Goal: Task Accomplishment & Management: Manage account settings

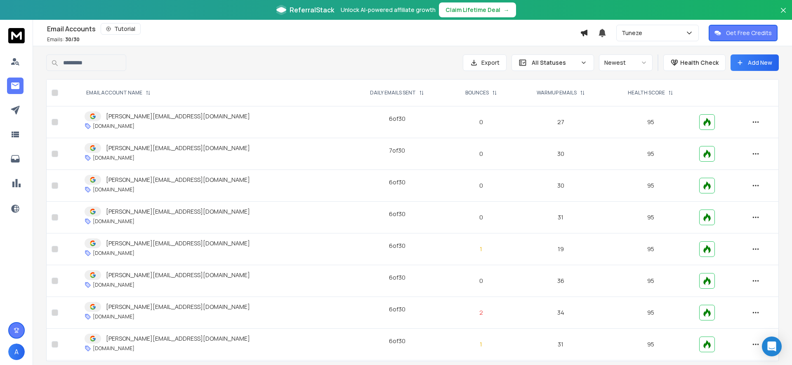
click at [780, 11] on icon "Close banner" at bounding box center [782, 10] width 7 height 7
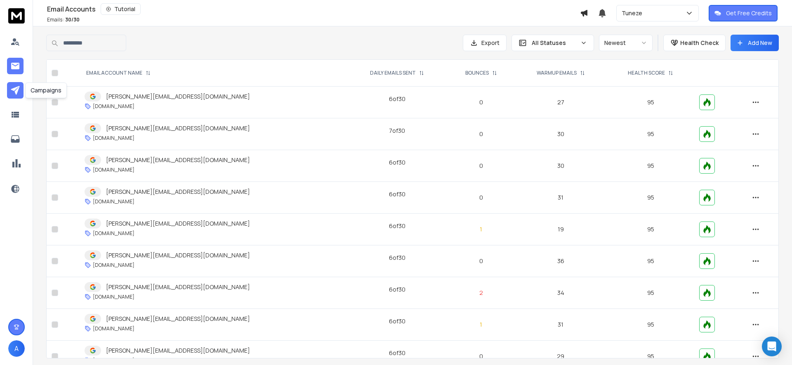
click at [21, 86] on link at bounding box center [15, 90] width 16 height 16
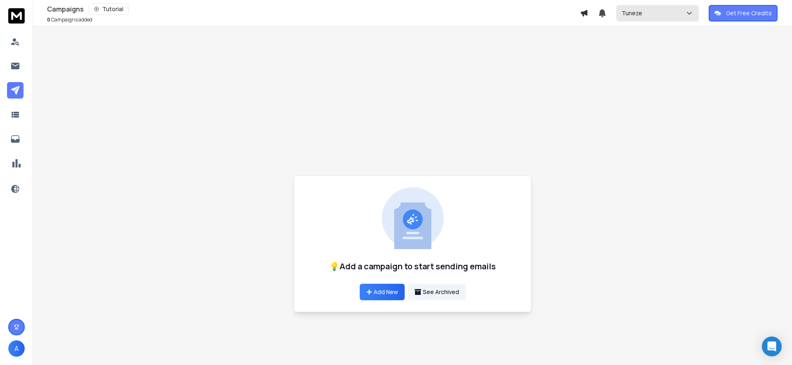
click at [668, 13] on div "Tuneze" at bounding box center [657, 13] width 72 height 8
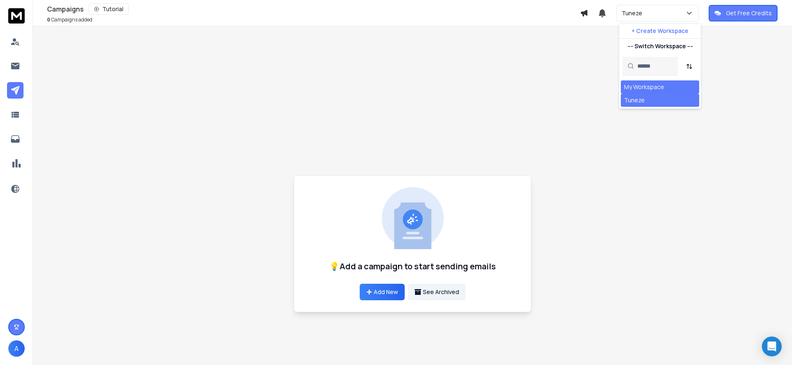
click at [653, 87] on div "My Workspace" at bounding box center [644, 87] width 40 height 8
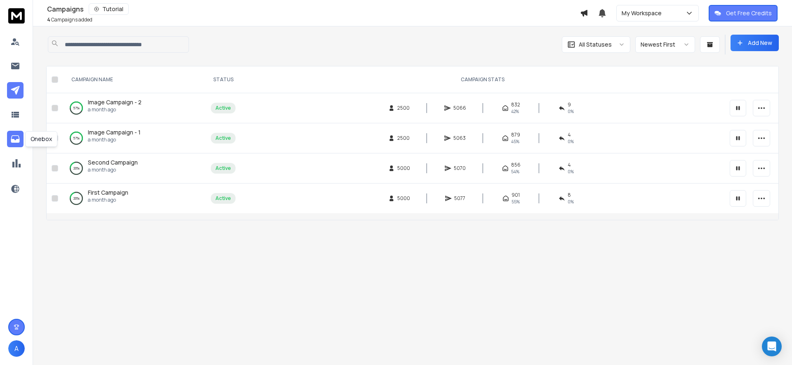
click at [19, 134] on icon at bounding box center [15, 139] width 10 height 10
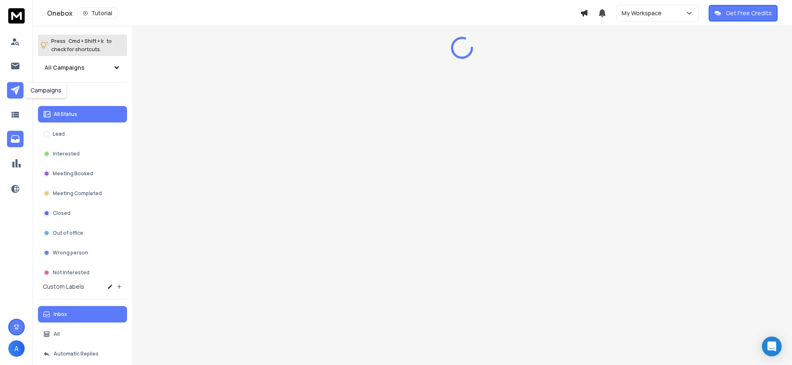
click at [14, 89] on icon at bounding box center [15, 90] width 9 height 9
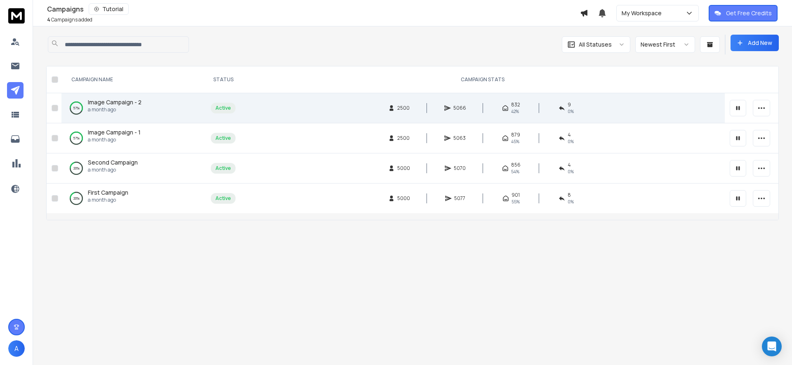
click at [480, 111] on div "2500 5066 832 42 % 9 0 %" at bounding box center [482, 107] width 206 height 13
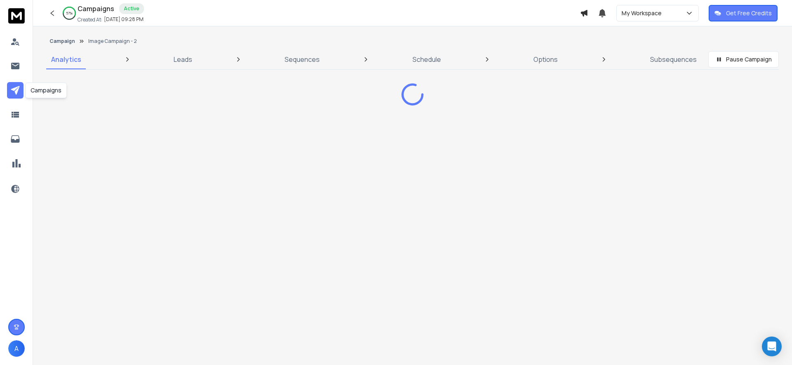
click at [19, 94] on icon at bounding box center [15, 90] width 10 height 10
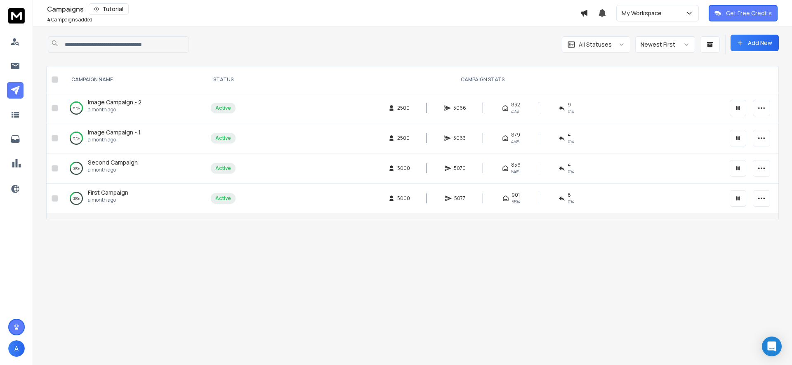
click at [759, 43] on button "Add New" at bounding box center [754, 43] width 48 height 16
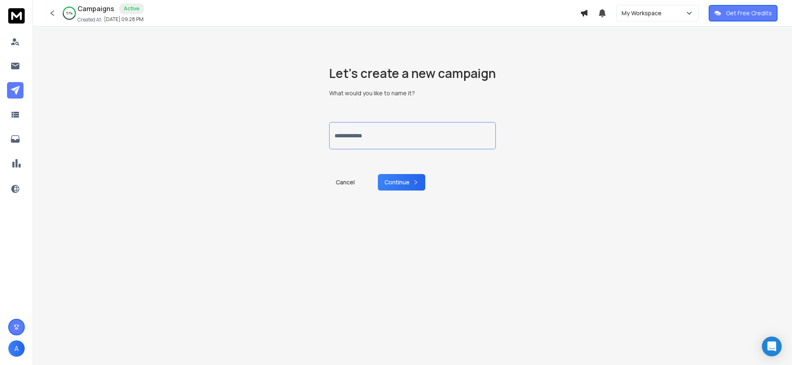
click at [402, 131] on input at bounding box center [412, 135] width 167 height 27
type input "**********"
click at [421, 178] on button "Continue" at bounding box center [401, 182] width 47 height 16
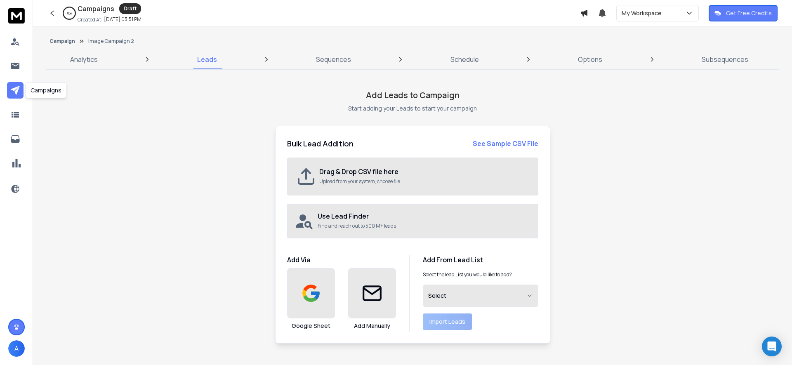
click at [20, 91] on icon at bounding box center [15, 90] width 10 height 10
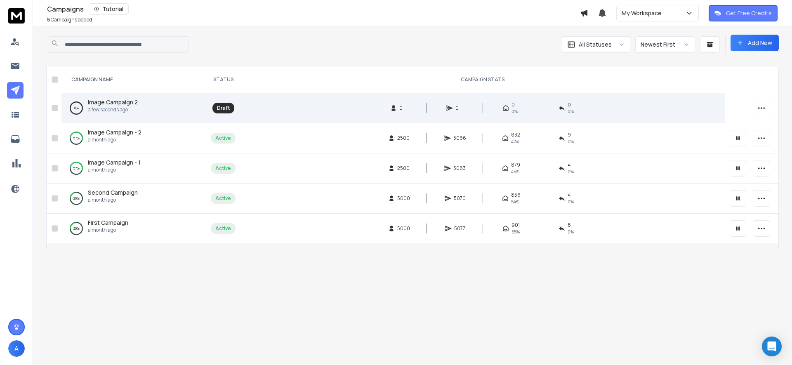
click at [177, 104] on div "0 % Image Campaign 2 a few seconds ago" at bounding box center [134, 108] width 128 height 20
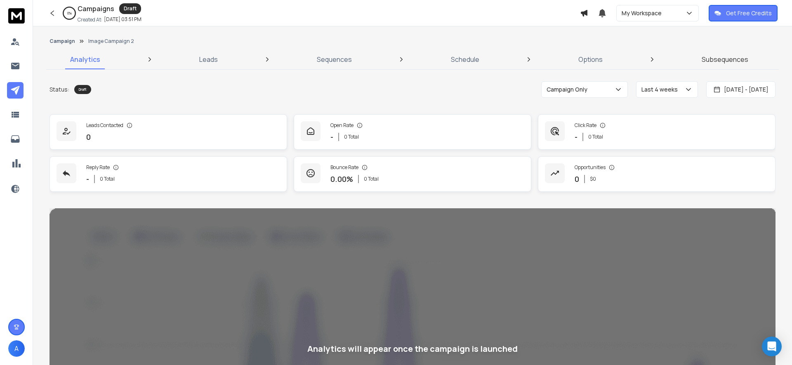
click at [727, 59] on p "Subsequences" at bounding box center [724, 59] width 47 height 10
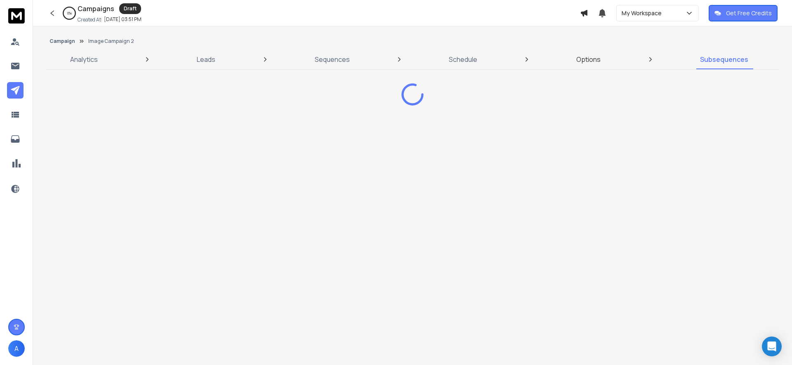
click at [587, 59] on p "Options" at bounding box center [588, 59] width 24 height 10
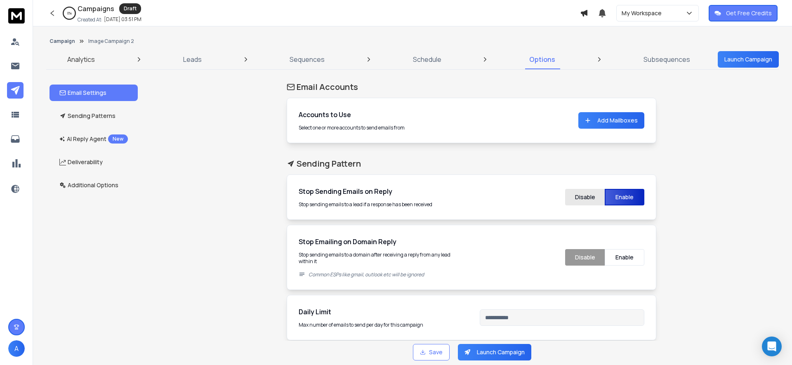
click at [81, 64] on p "Analytics" at bounding box center [81, 59] width 28 height 10
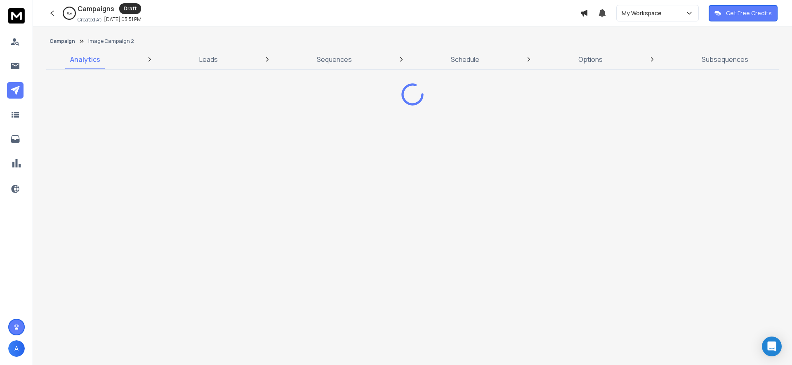
click at [57, 40] on button "Campaign" at bounding box center [62, 41] width 26 height 7
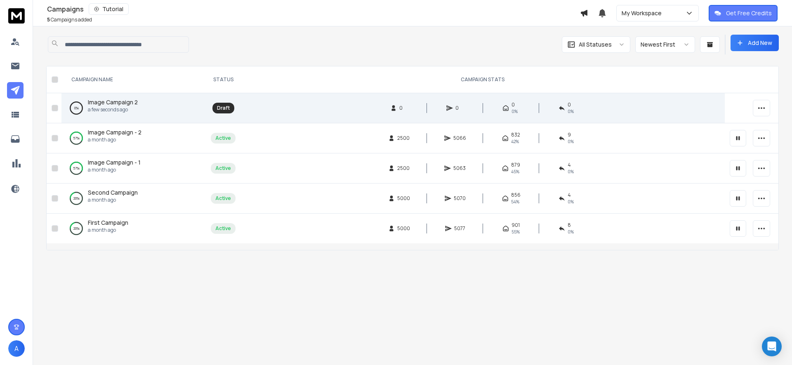
click at [764, 108] on icon "button" at bounding box center [761, 108] width 7 height 2
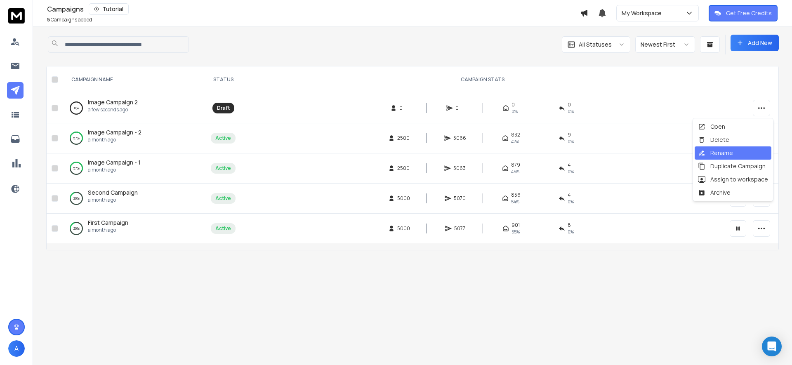
click at [744, 149] on div "Rename" at bounding box center [732, 152] width 77 height 13
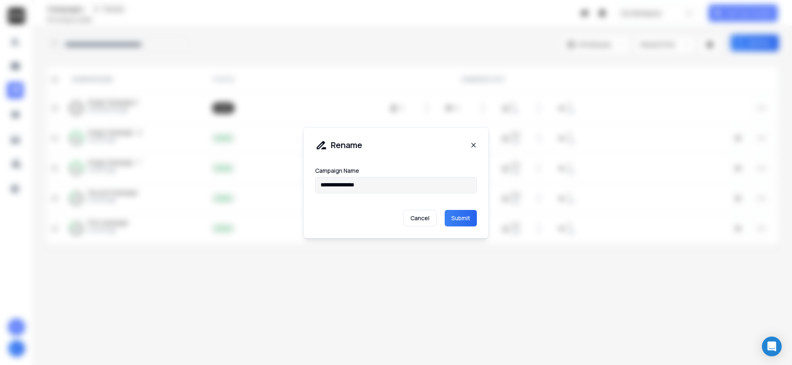
click at [366, 187] on input "**********" at bounding box center [396, 185] width 162 height 16
type input "**********"
click at [445, 210] on button "Submit" at bounding box center [461, 218] width 32 height 16
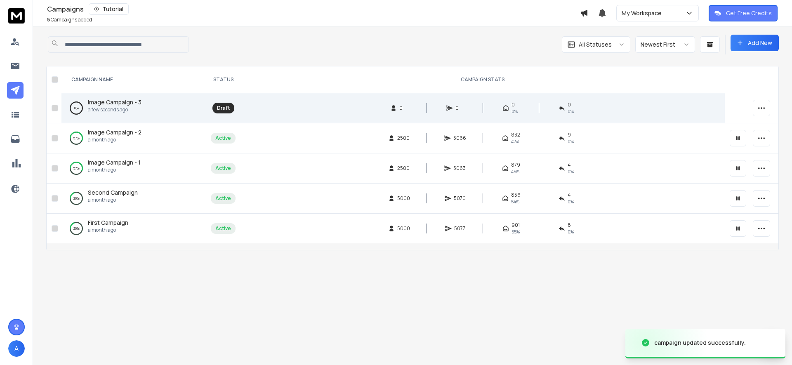
click at [323, 104] on div "0 0 0 0% 0 0%" at bounding box center [482, 107] width 474 height 13
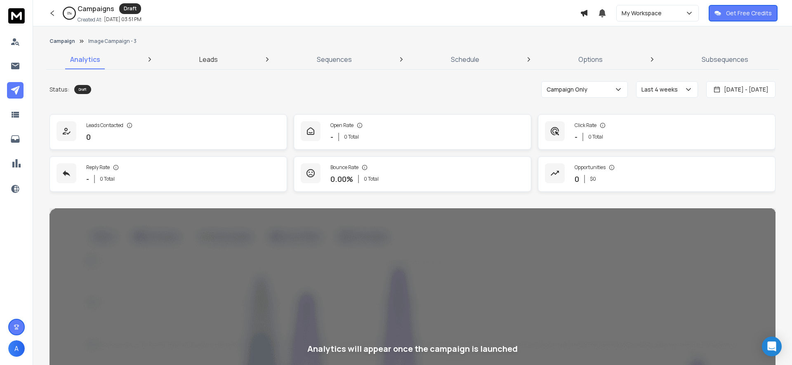
click at [199, 59] on p "Leads" at bounding box center [208, 59] width 19 height 10
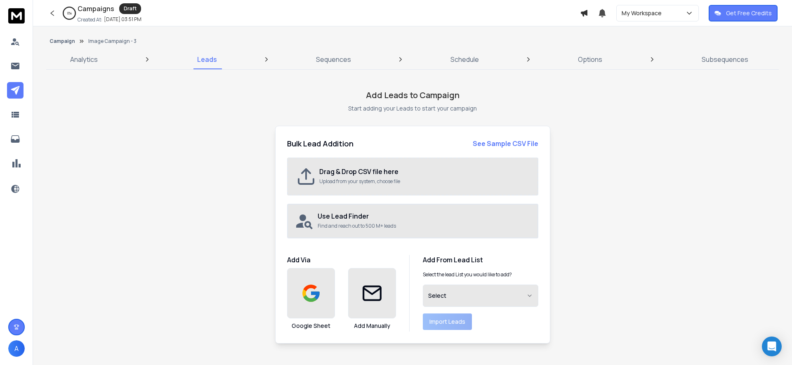
click at [414, 185] on div "Drag & Drop CSV file here Upload from your system, choose file" at bounding box center [424, 177] width 210 height 20
click at [364, 287] on icon at bounding box center [371, 293] width 17 height 14
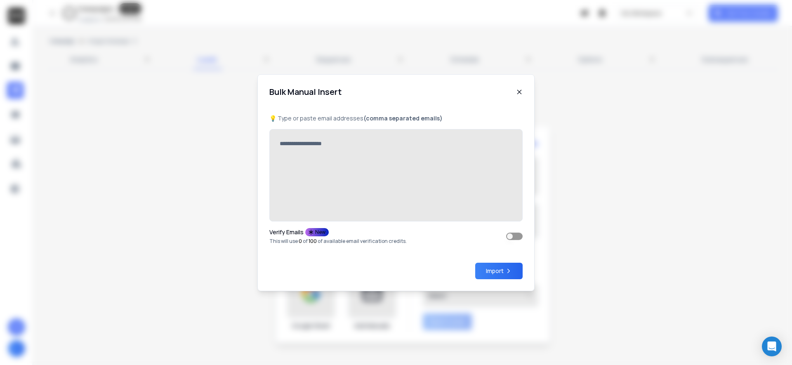
click at [339, 172] on textarea at bounding box center [395, 175] width 253 height 92
paste textarea "**********"
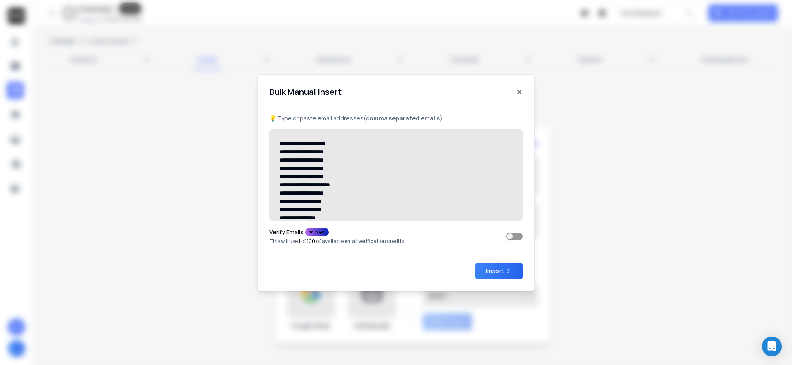
scroll to position [41158, 0]
type textarea "**********"
click at [491, 268] on button "Import" at bounding box center [498, 271] width 47 height 16
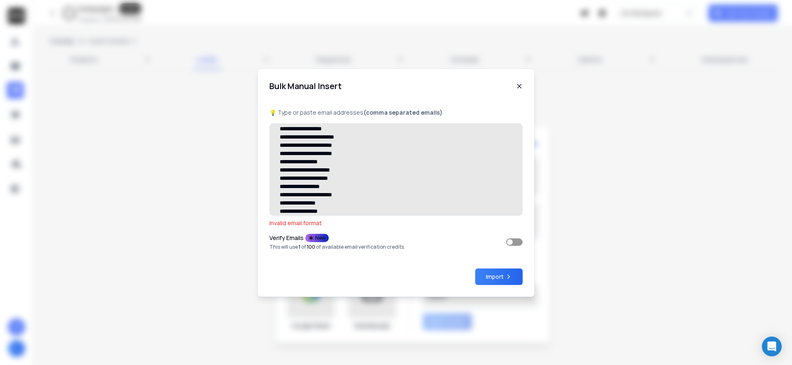
click at [65, 154] on div "Bulk Manual Insert 💡 Type or paste email addresses (comma separated emails) Inv…" at bounding box center [396, 182] width 792 height 245
click at [517, 85] on icon at bounding box center [519, 86] width 7 height 7
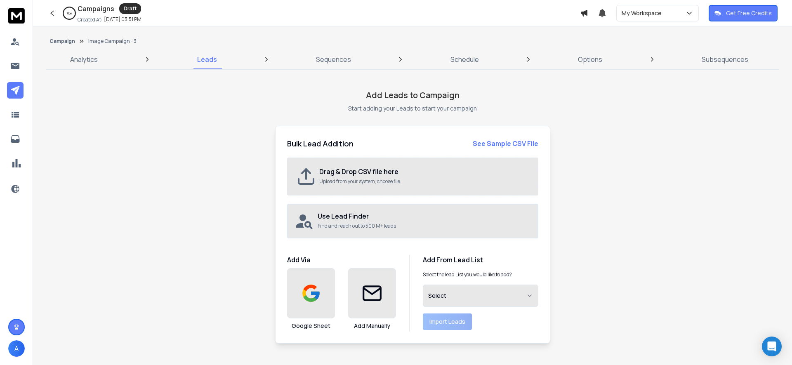
click at [385, 171] on h2 "Drag & Drop CSV file here" at bounding box center [424, 172] width 210 height 10
type input "**********"
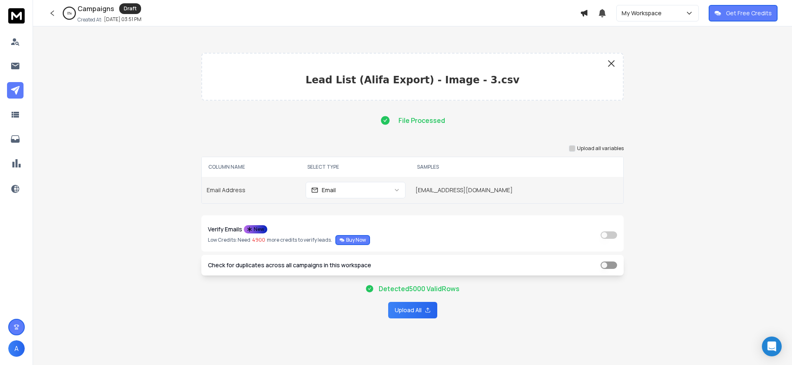
click at [610, 265] on button "Check for duplicates across all campaigns in this workspace" at bounding box center [608, 264] width 16 height 7
click at [424, 312] on button "Upload All" at bounding box center [412, 310] width 49 height 16
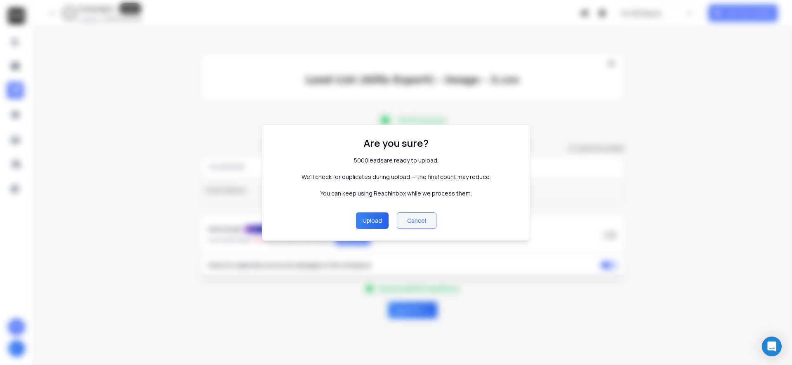
click at [372, 221] on button "Upload" at bounding box center [372, 220] width 33 height 16
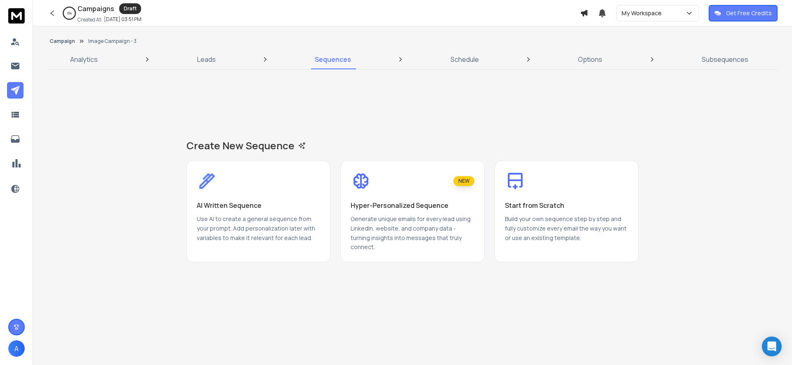
click at [544, 209] on h3 "Start from Scratch" at bounding box center [534, 205] width 59 height 8
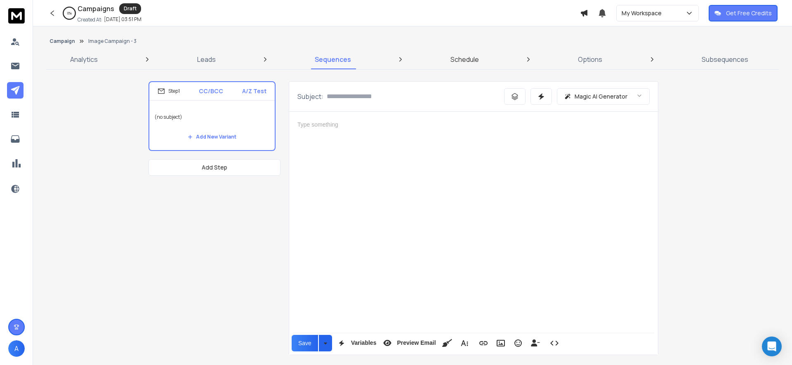
click at [471, 61] on p "Schedule" at bounding box center [464, 59] width 28 height 10
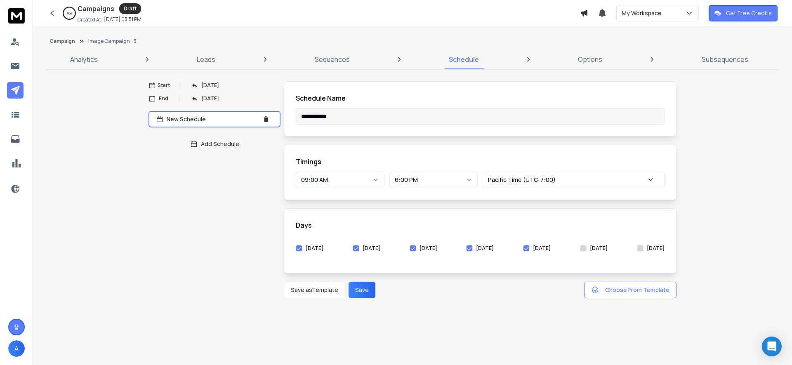
click at [362, 297] on button "Save" at bounding box center [361, 290] width 27 height 16
